Goal: Communication & Community: Answer question/provide support

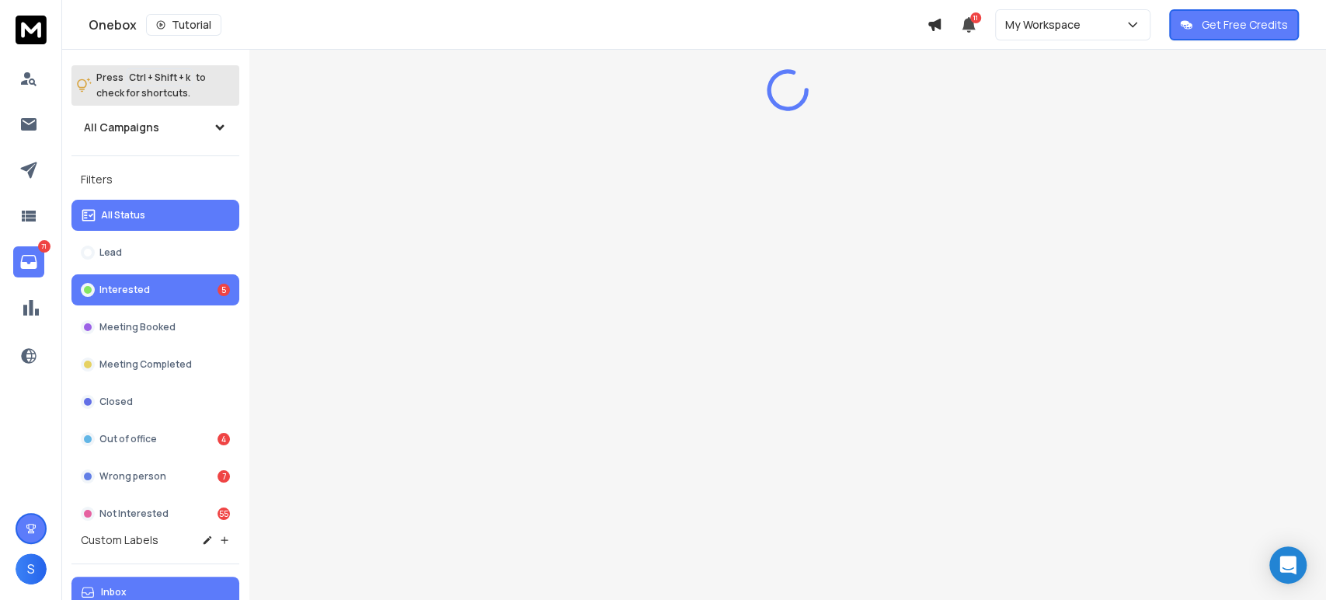
click at [104, 284] on p "Interested" at bounding box center [124, 289] width 50 height 12
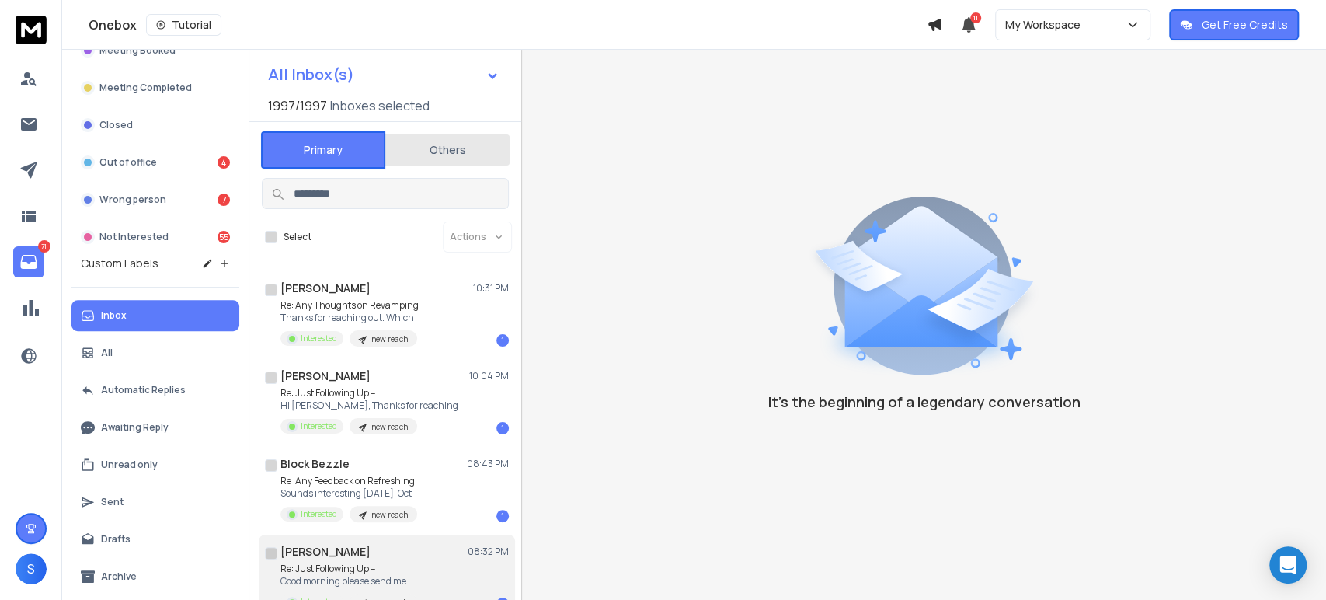
scroll to position [294, 0]
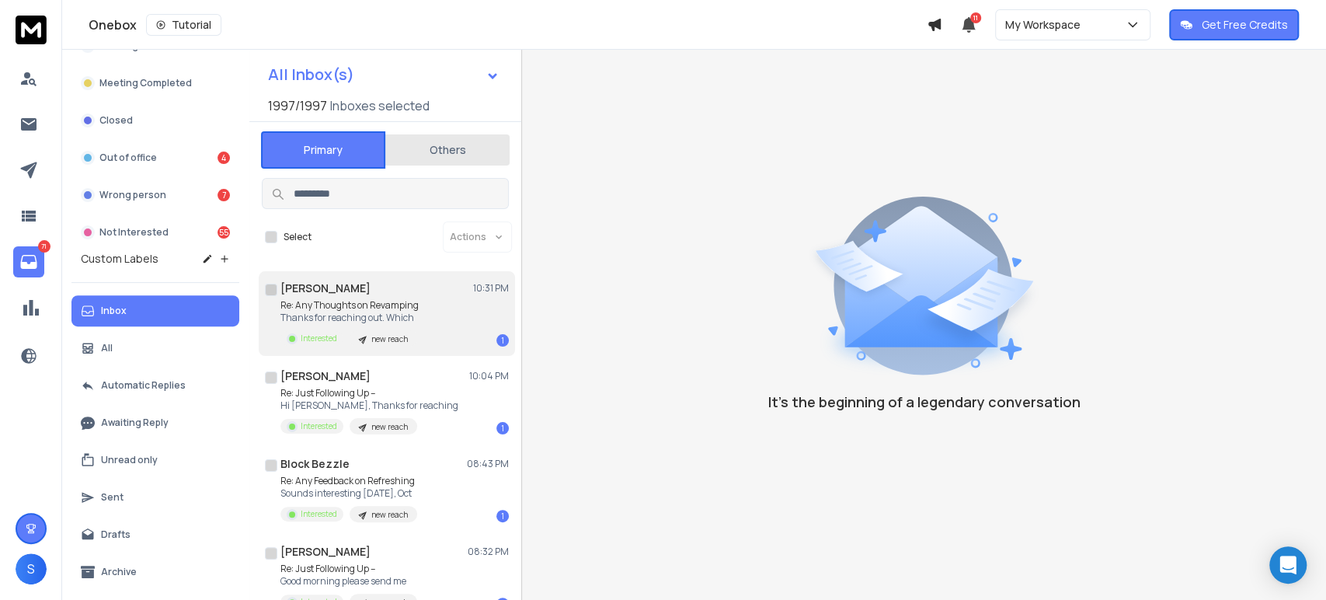
click at [417, 302] on p "Re: Any Thoughts on Revamping" at bounding box center [349, 305] width 138 height 12
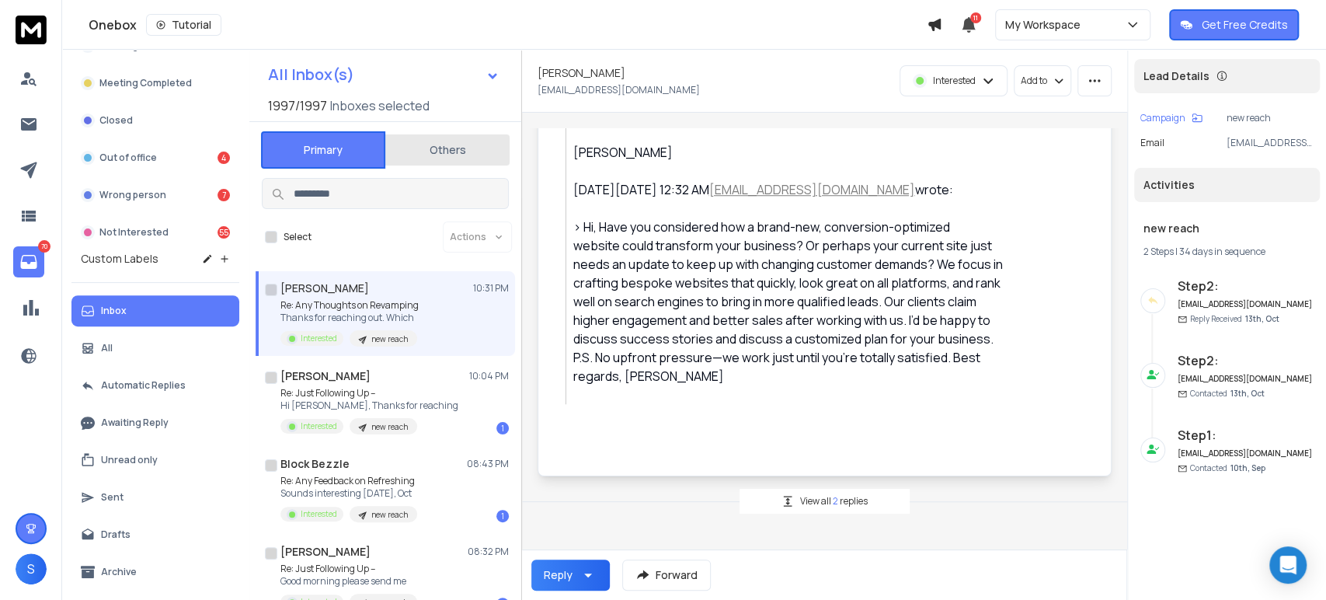
scroll to position [919, 0]
click at [704, 583] on button "Forward" at bounding box center [666, 574] width 89 height 31
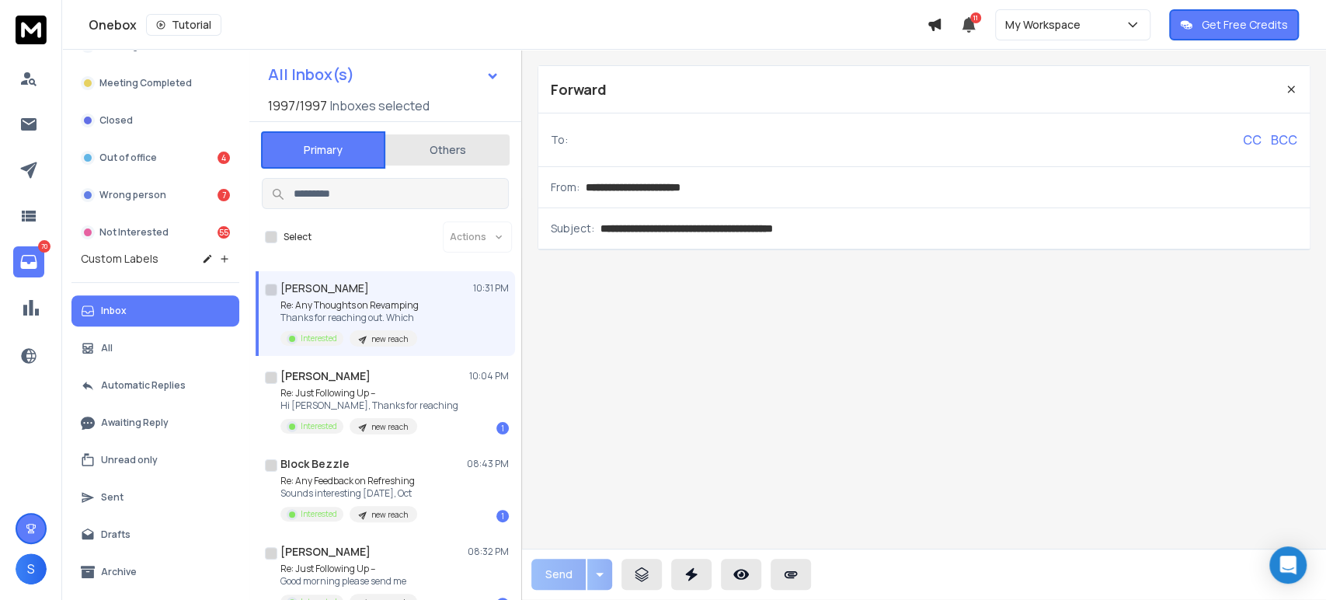
scroll to position [0, 0]
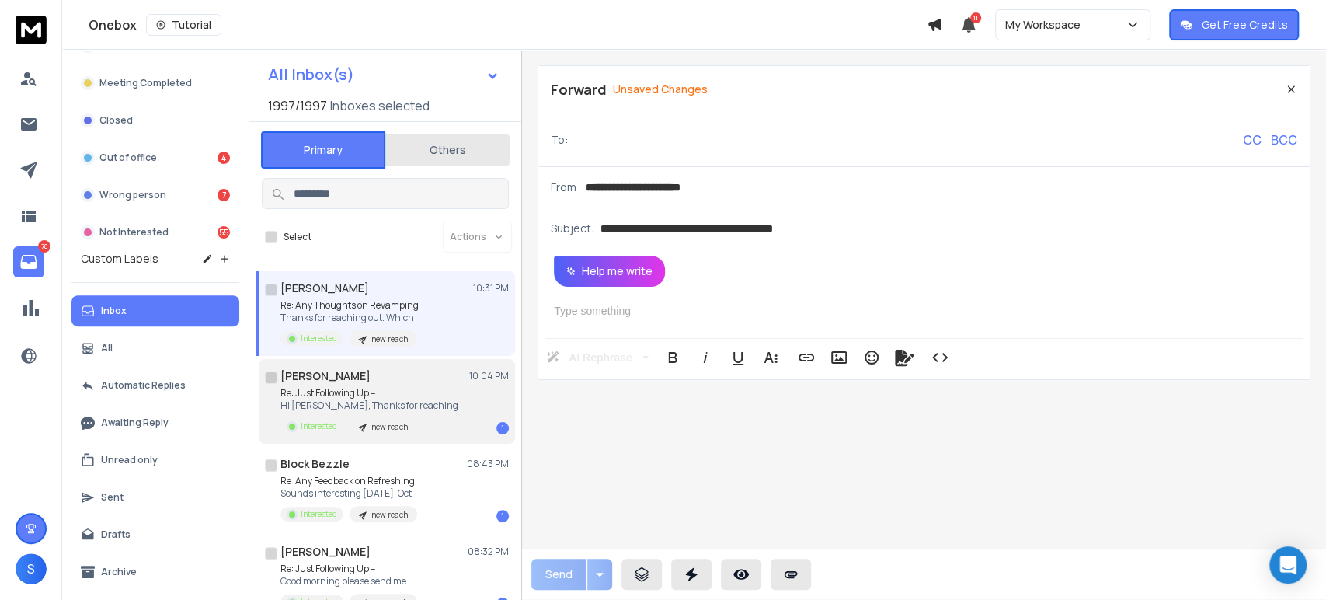
click at [416, 396] on p "Re: Just Following Up –" at bounding box center [369, 393] width 178 height 12
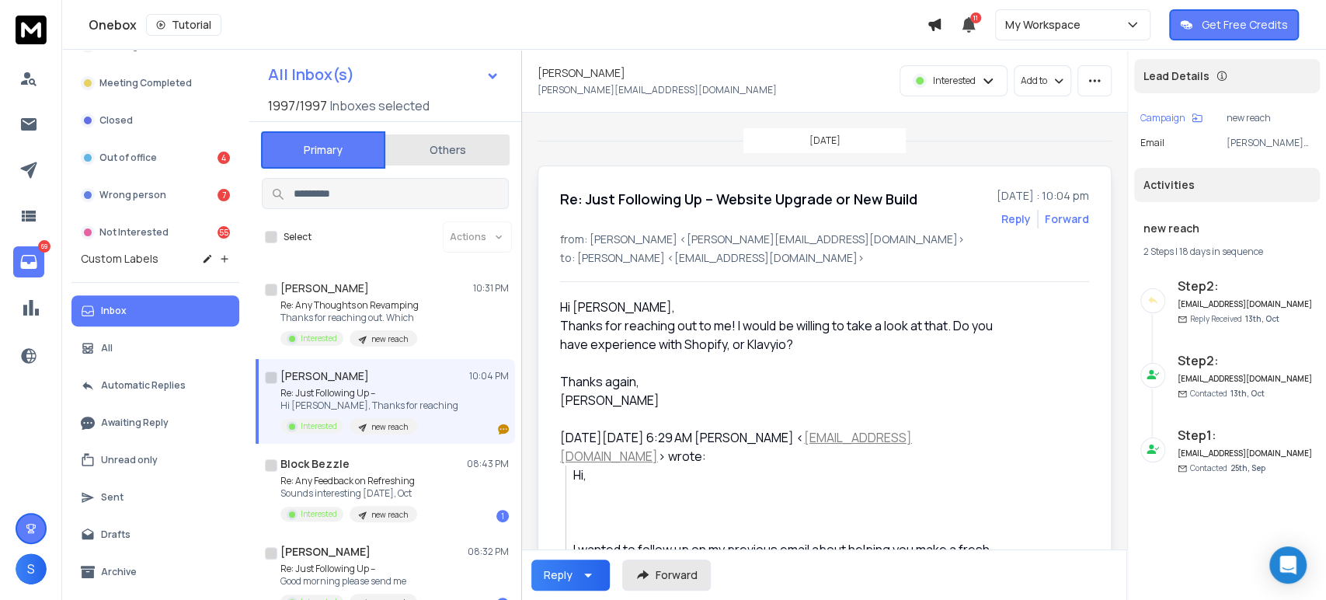
click at [664, 573] on button "Forward" at bounding box center [666, 574] width 89 height 31
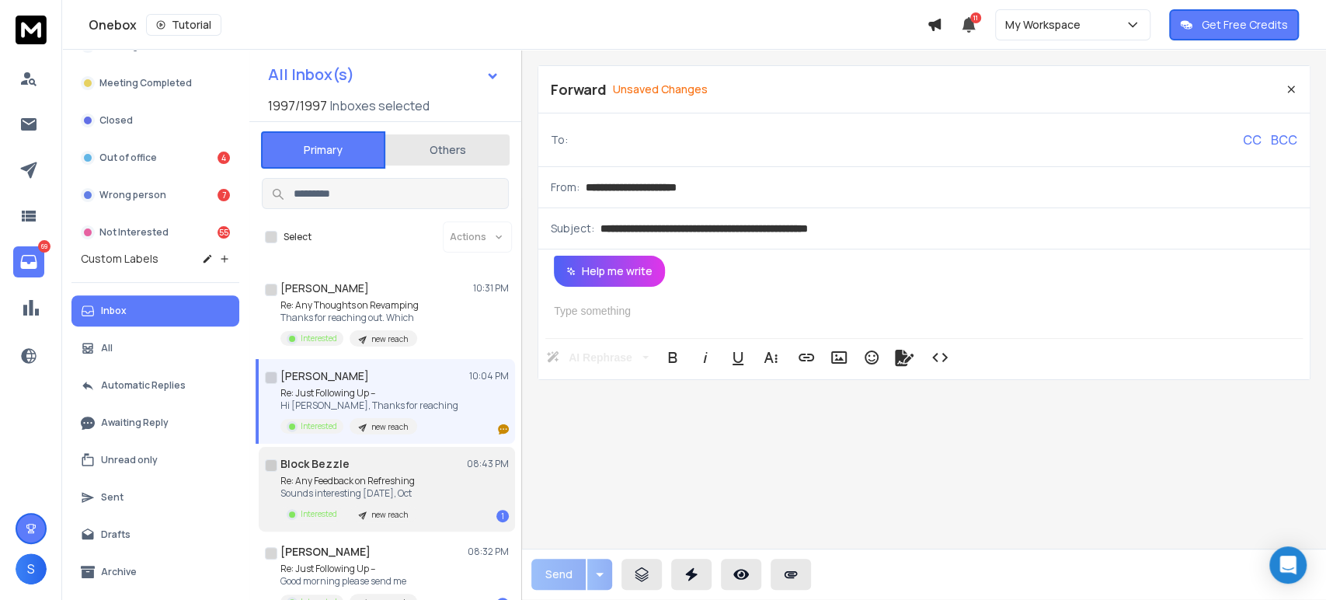
click at [401, 454] on div "Block Bezzle 08:43 PM Re: Any Feedback on Refreshing Sounds interesting On Mon,…" at bounding box center [387, 489] width 256 height 85
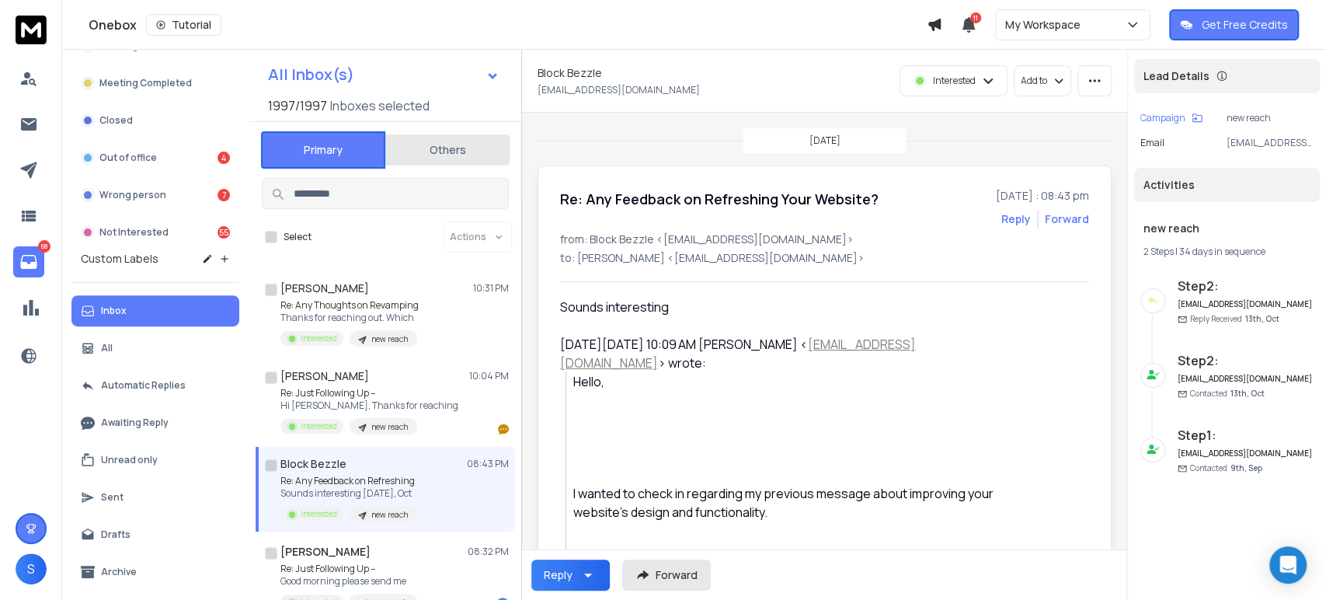
click at [665, 579] on button "Forward" at bounding box center [666, 574] width 89 height 31
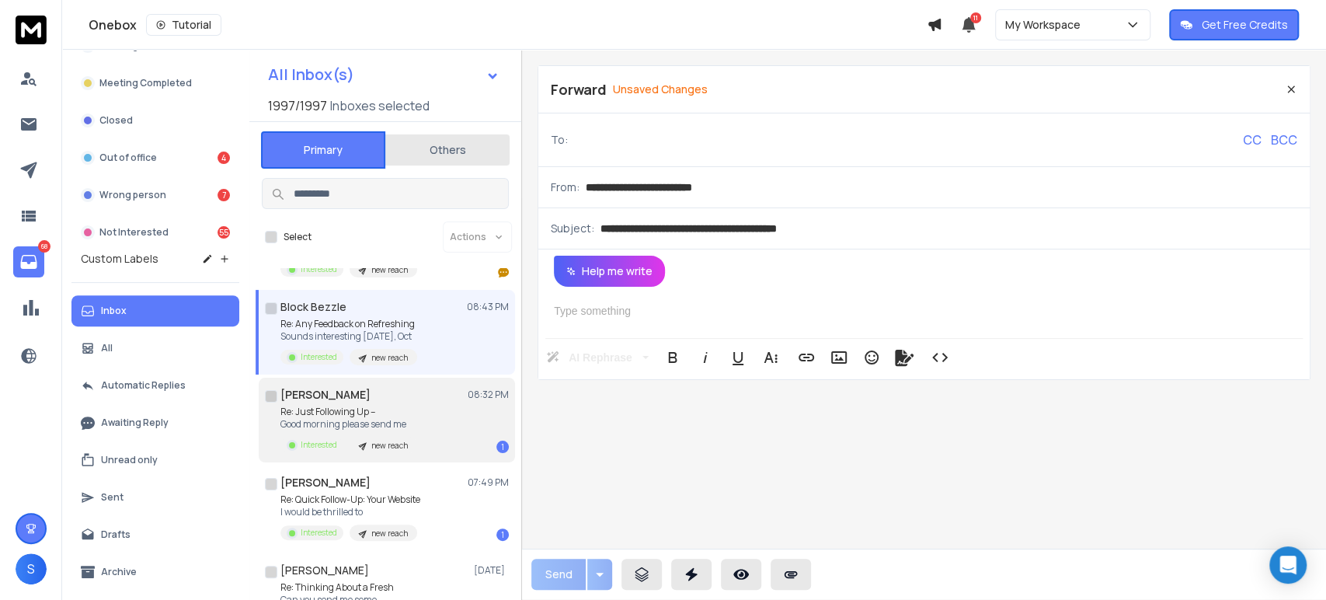
scroll to position [172, 0]
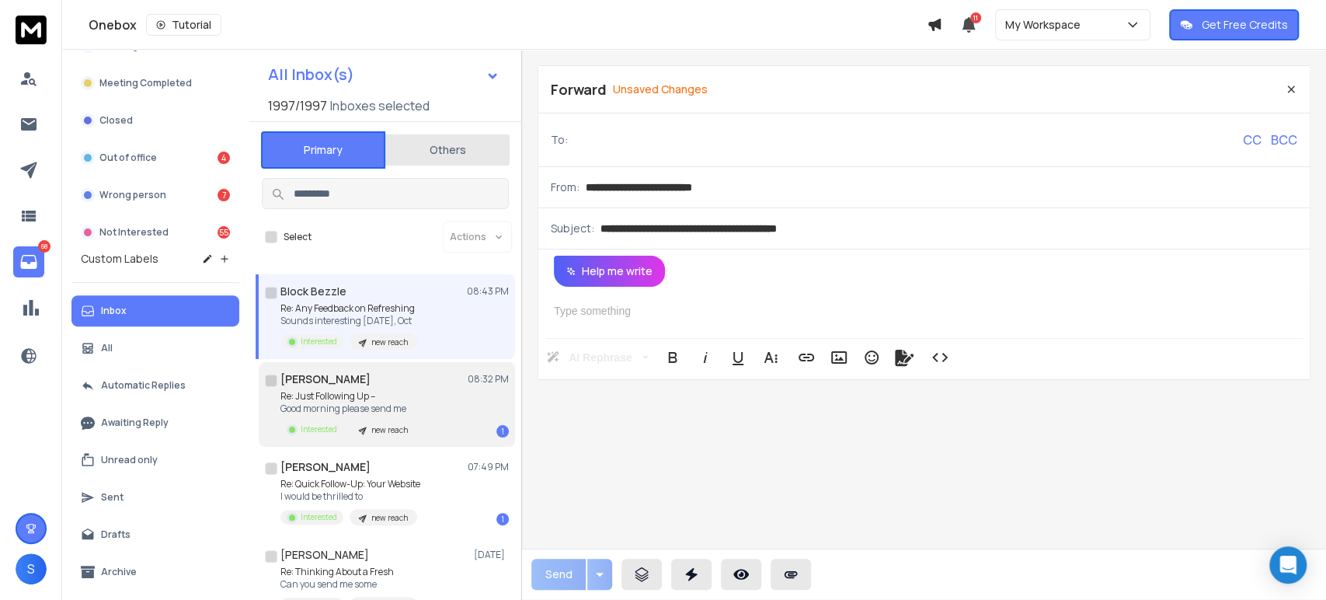
click at [401, 400] on p "Re: Just Following Up –" at bounding box center [348, 396] width 137 height 12
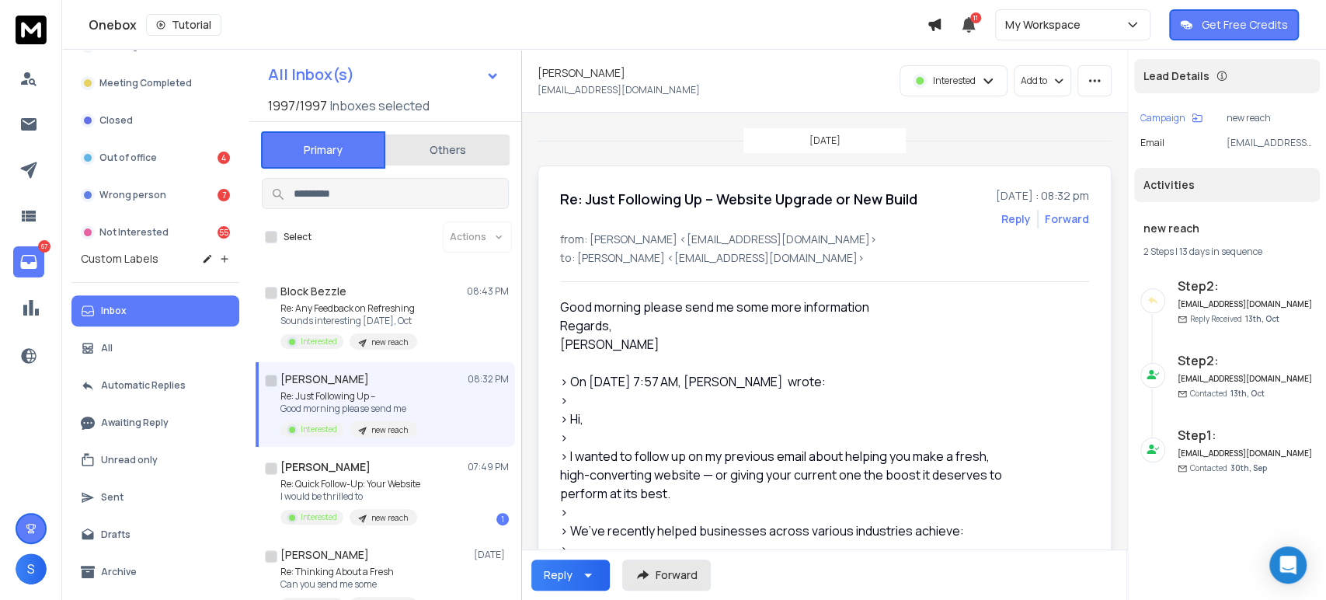
click at [677, 572] on button "Forward" at bounding box center [666, 574] width 89 height 31
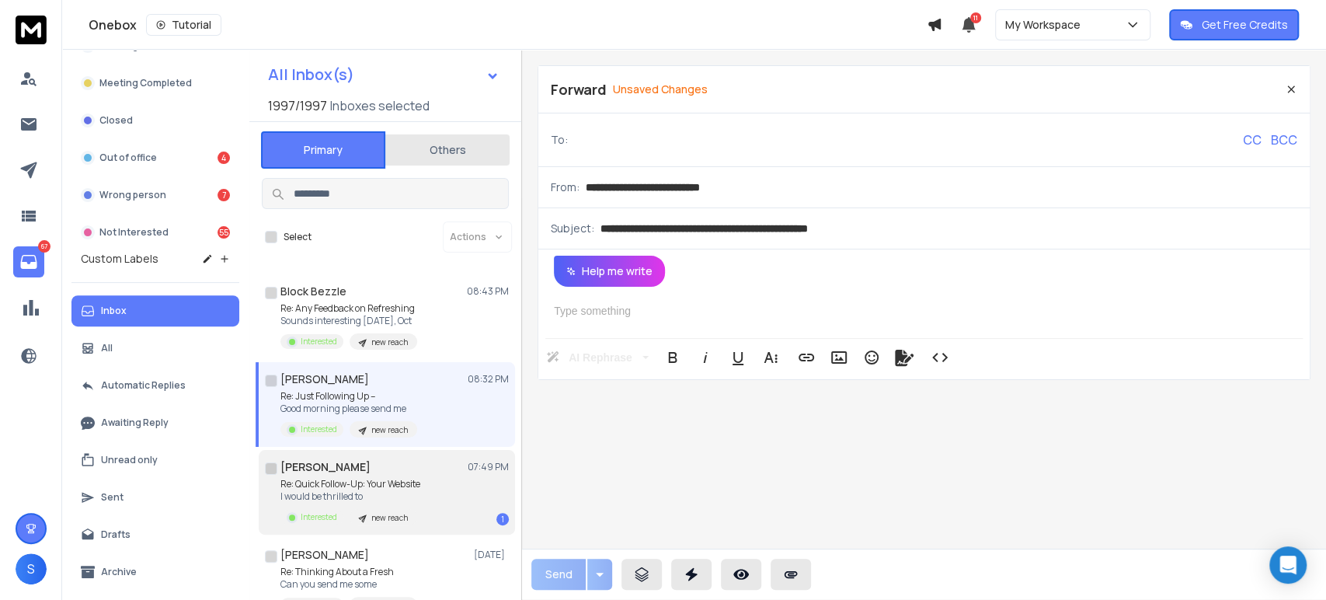
click at [399, 456] on div "Robert 07:49 PM Re: Quick Follow-Up: Your Website I would be thrilled to Intere…" at bounding box center [387, 492] width 256 height 85
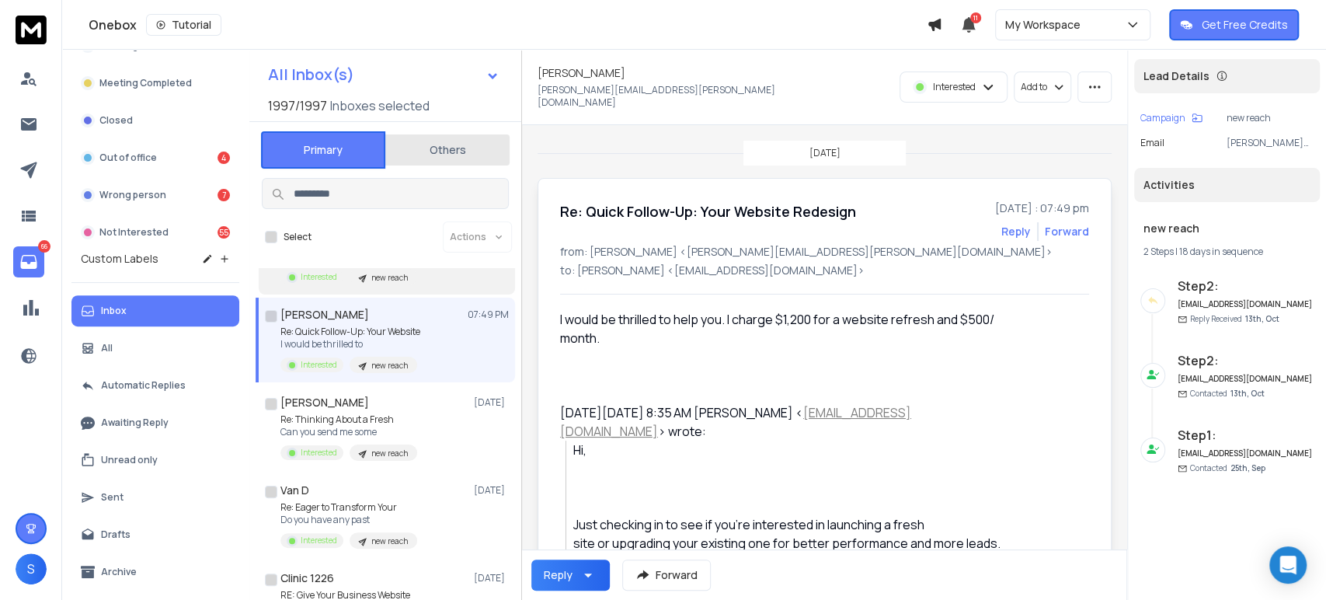
scroll to position [345, 0]
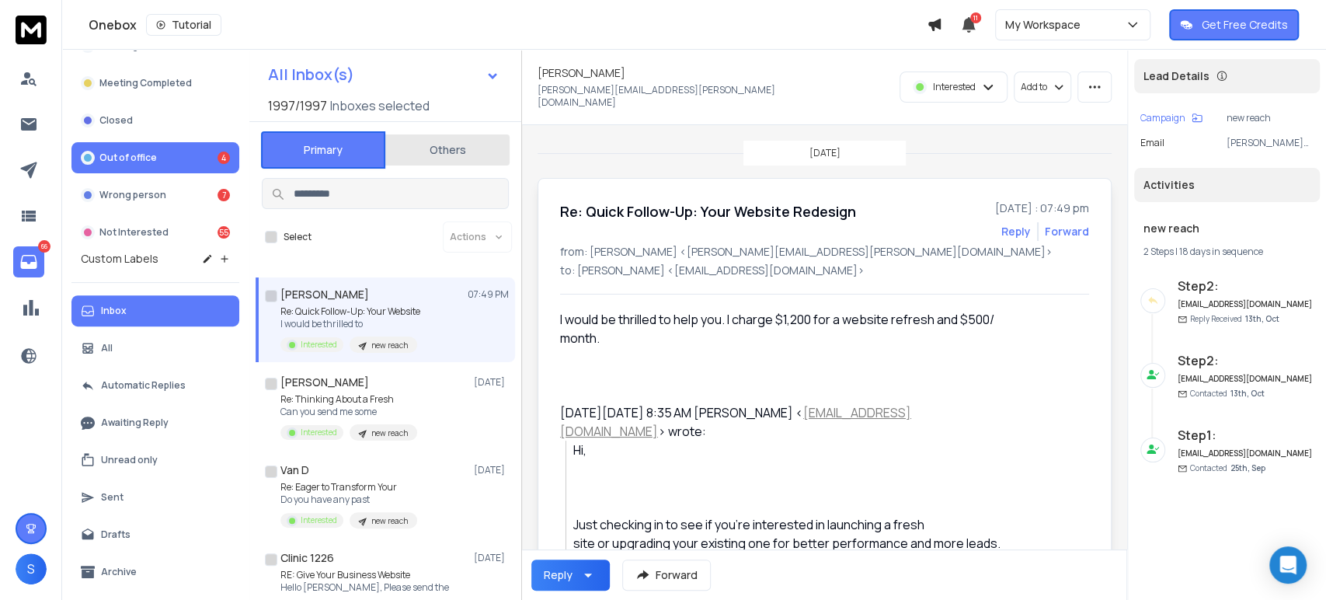
click at [174, 142] on button "Out of office 4" at bounding box center [155, 157] width 168 height 31
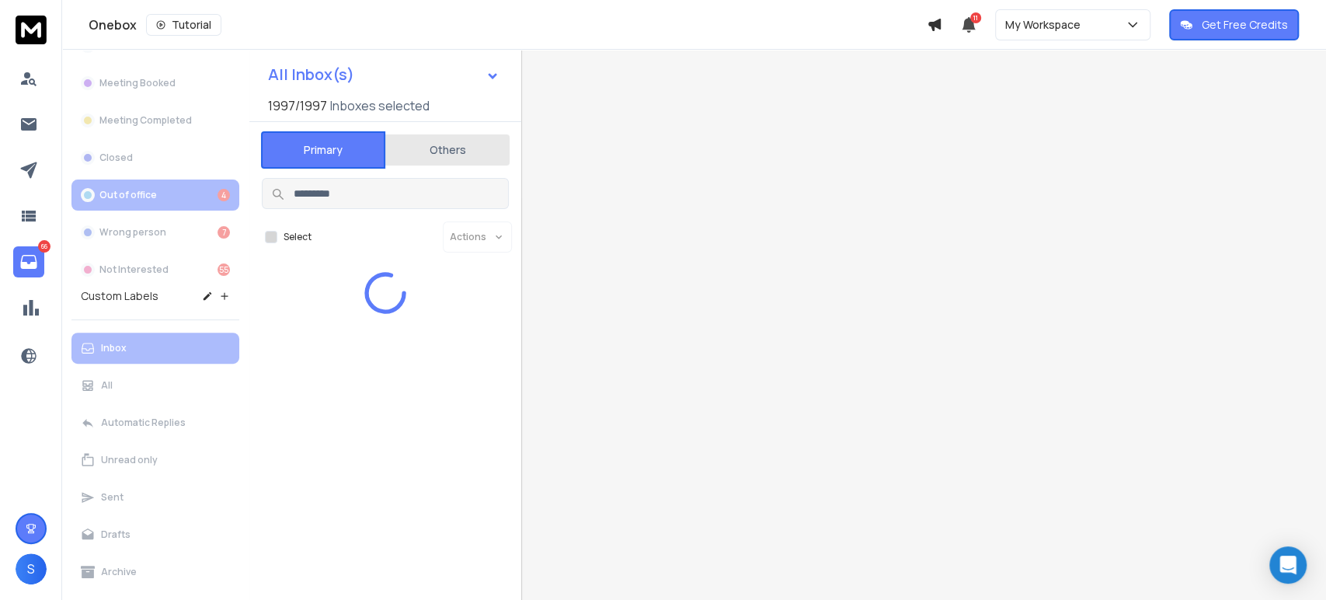
scroll to position [0, 0]
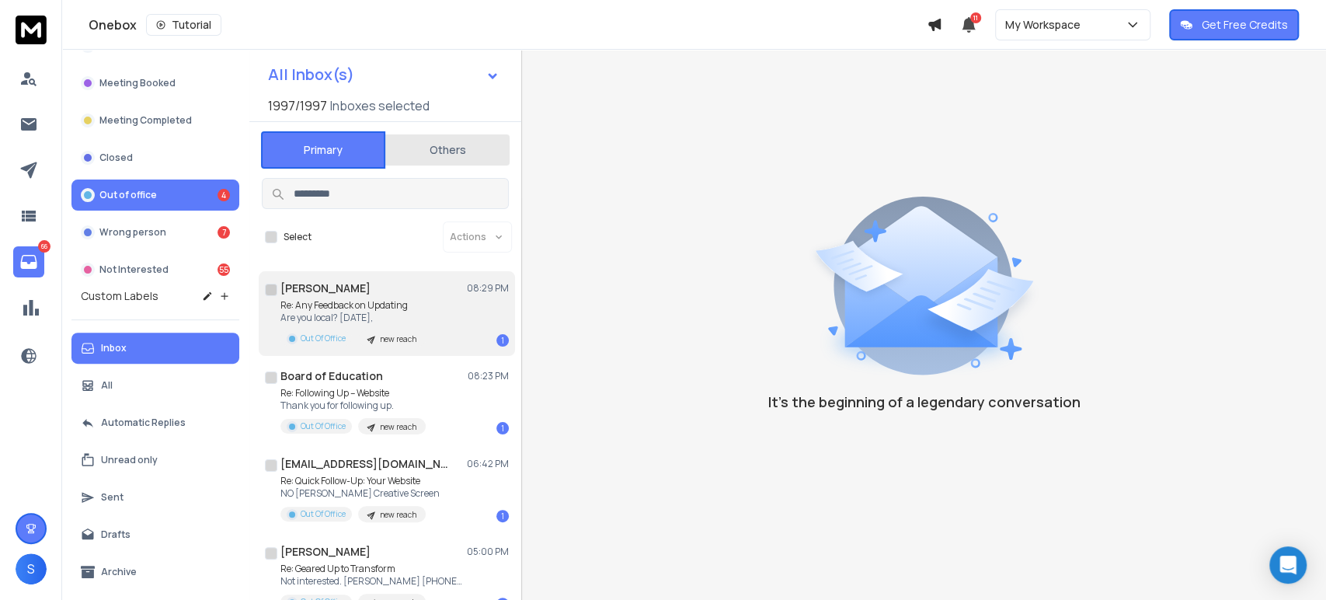
click at [329, 291] on h1 "Richard Danaher" at bounding box center [325, 288] width 90 height 16
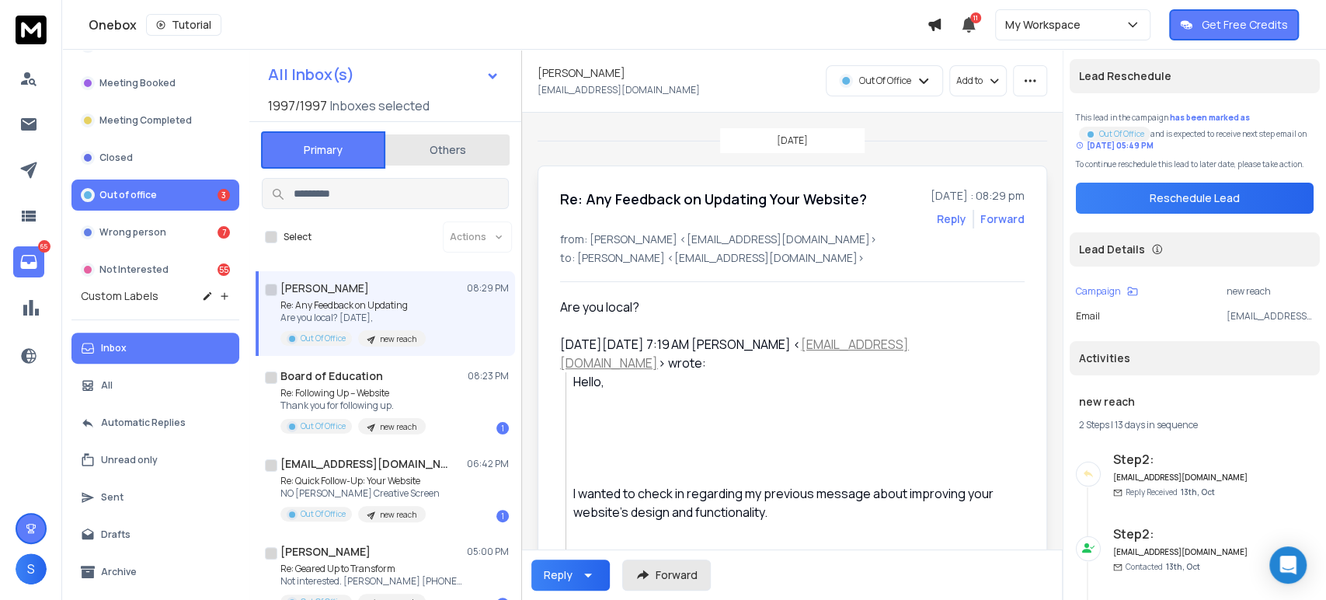
click at [681, 574] on button "Forward" at bounding box center [666, 574] width 89 height 31
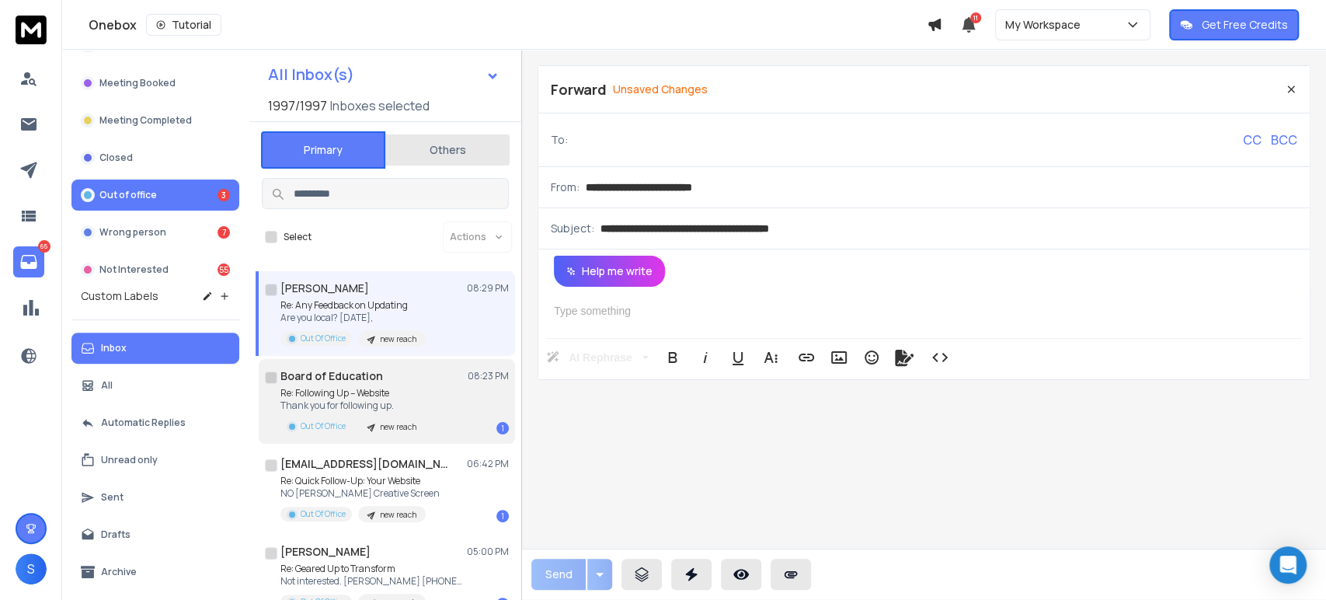
click at [347, 390] on p "Re: Following Up – Website" at bounding box center [352, 393] width 145 height 12
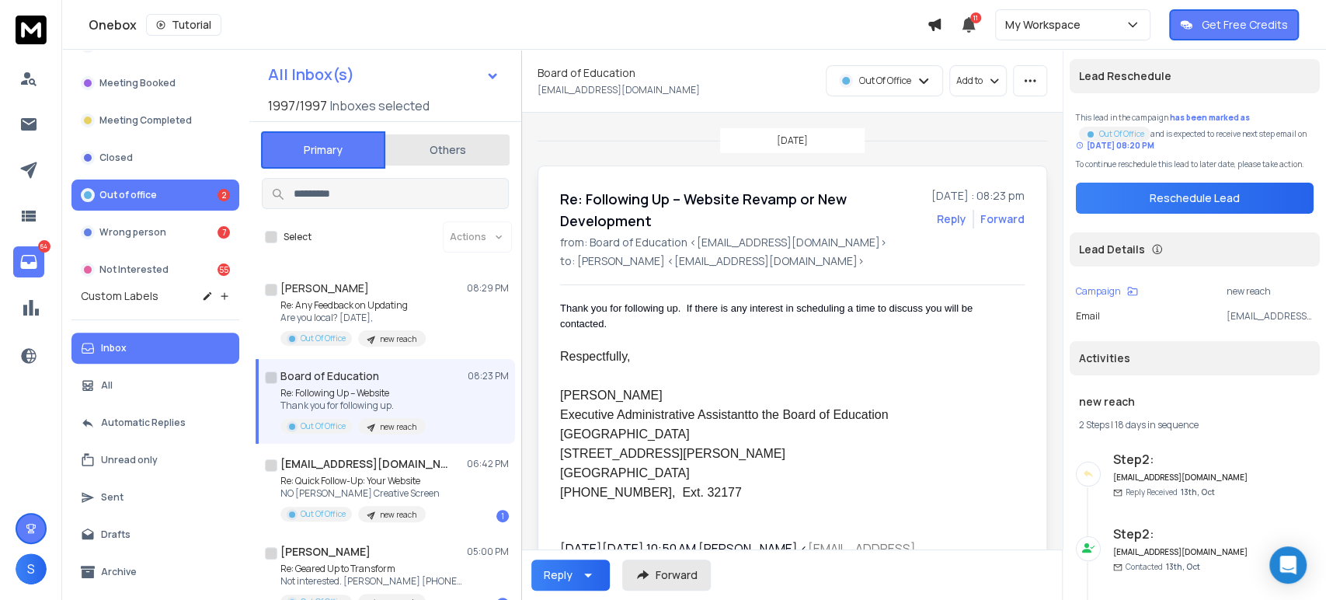
click at [666, 586] on button "Forward" at bounding box center [666, 574] width 89 height 31
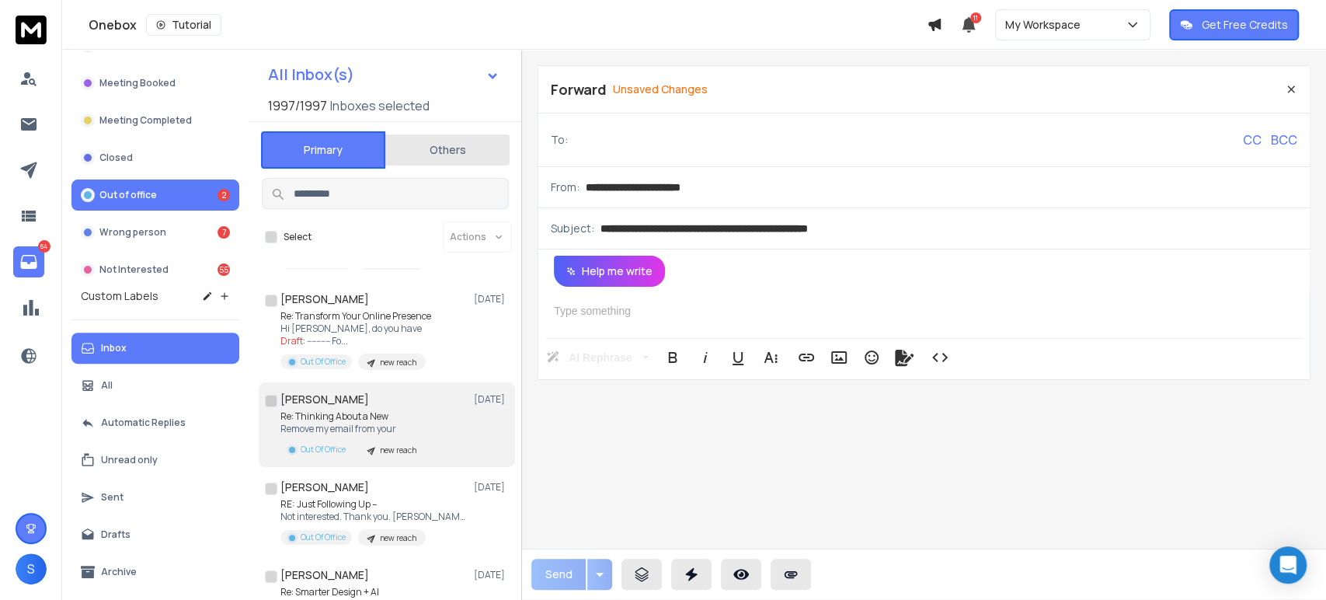
scroll to position [777, 0]
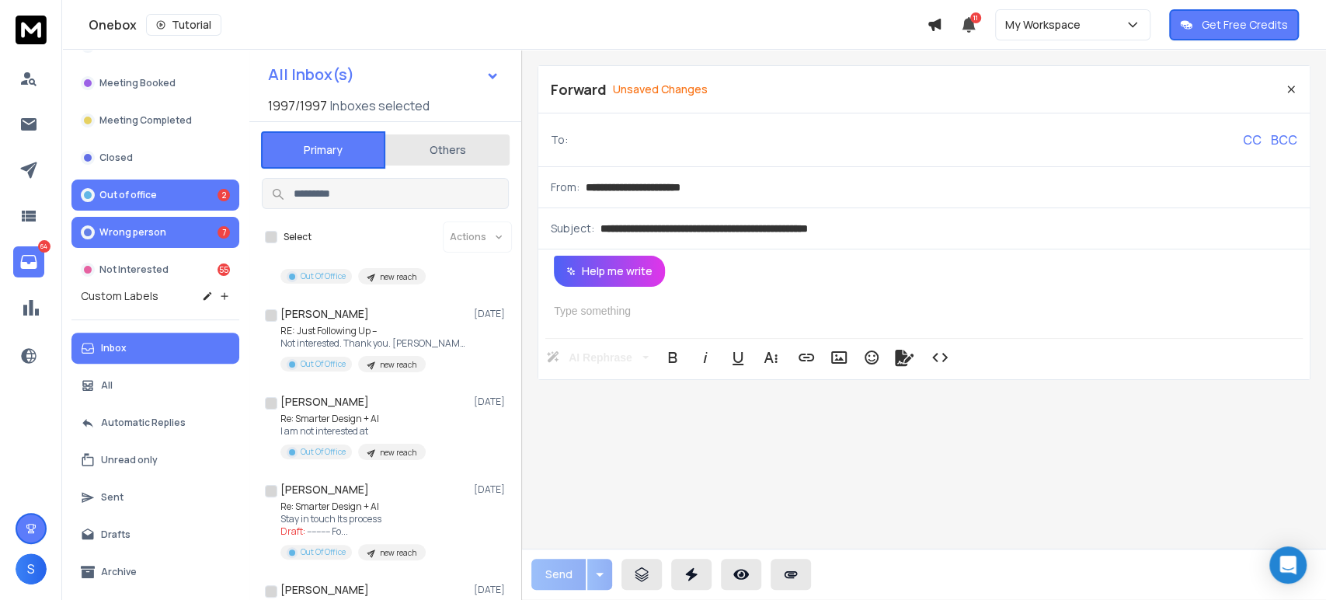
click at [116, 226] on p "Wrong person" at bounding box center [132, 232] width 67 height 12
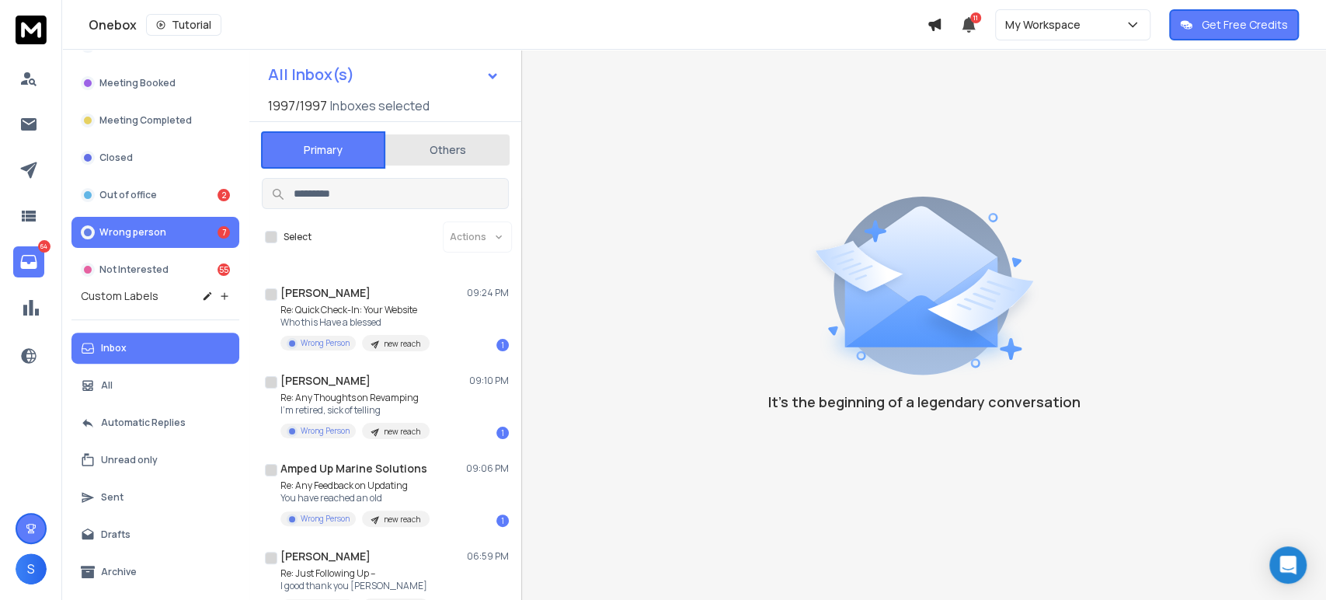
scroll to position [345, 0]
click at [433, 391] on div "Amped Up Marine Solutions 09:06 PM Re: Any Feedback on Updating You have reache…" at bounding box center [394, 407] width 228 height 66
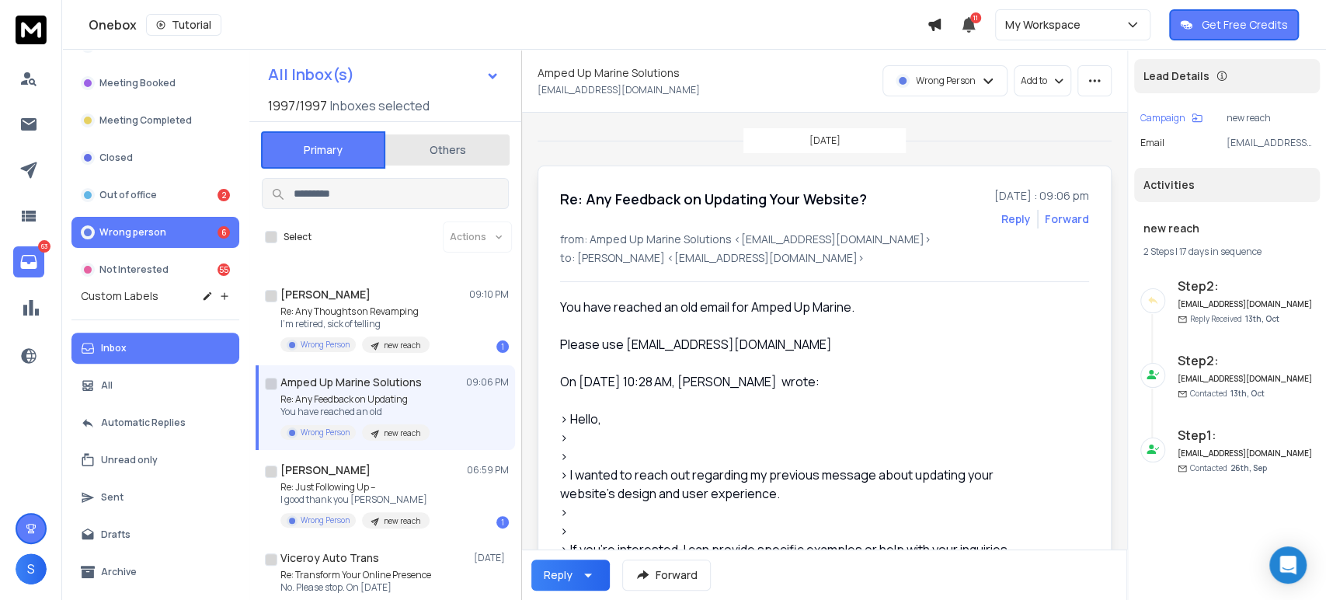
scroll to position [431, 0]
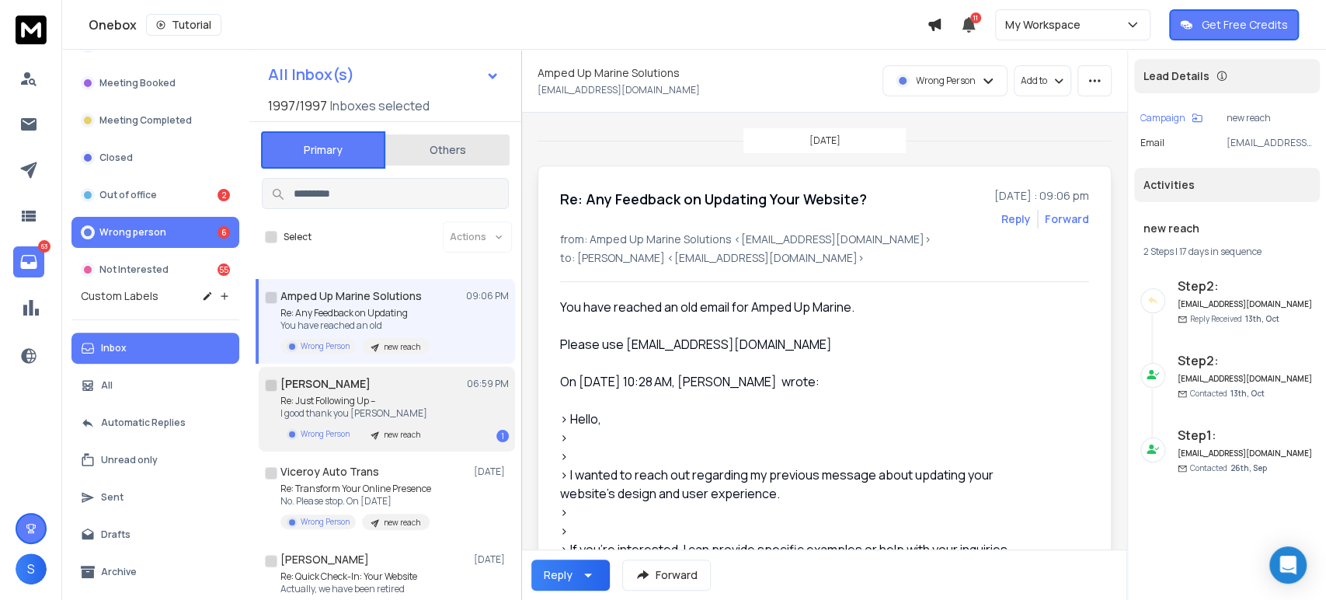
click at [438, 396] on div "Re: Just Following Up – I good thank you Nathan Wrong Person new reach 1" at bounding box center [394, 418] width 228 height 47
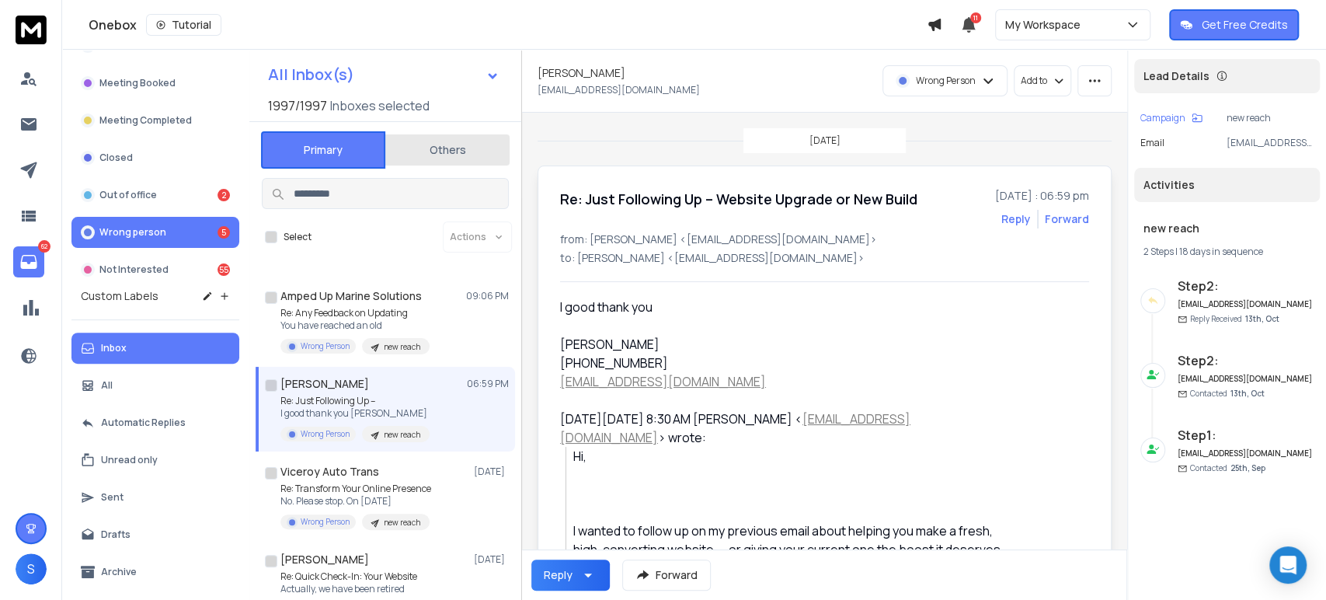
scroll to position [603, 0]
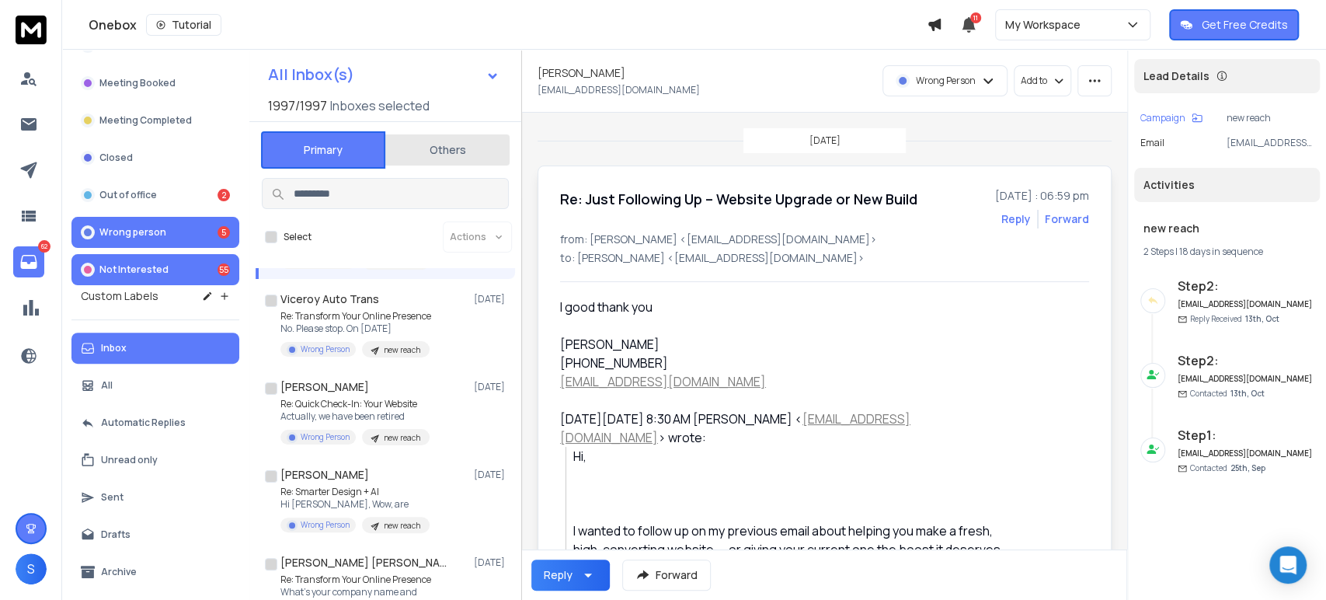
click at [125, 263] on p "Not Interested" at bounding box center [133, 269] width 69 height 12
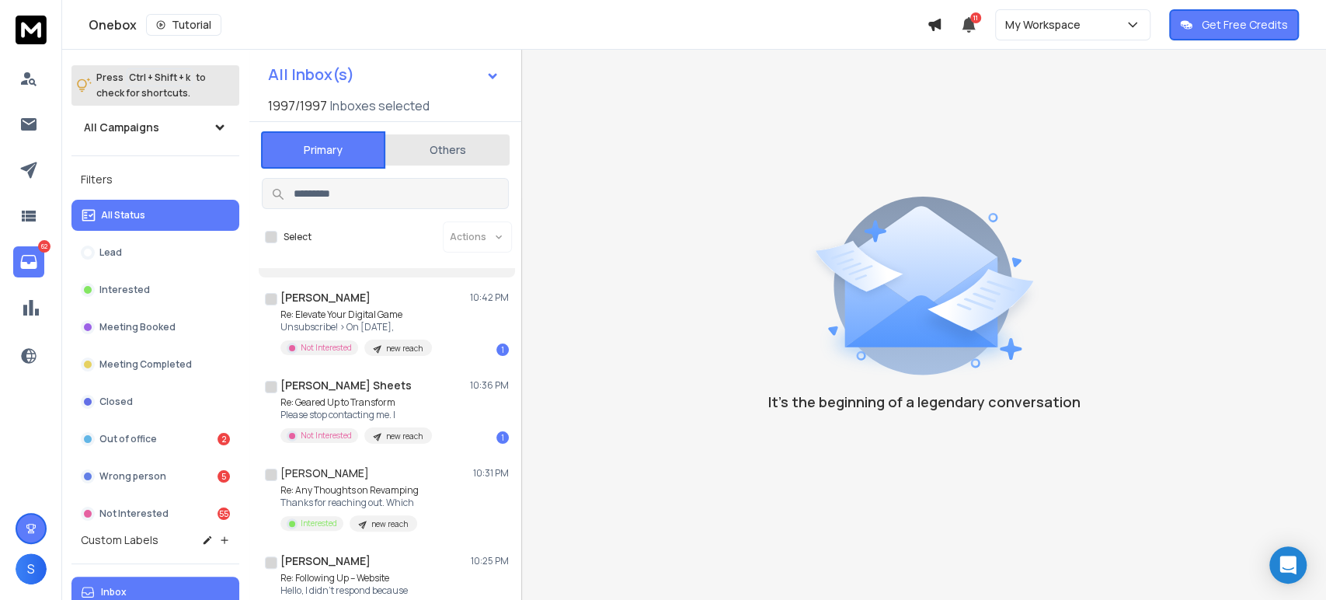
scroll to position [603, 0]
